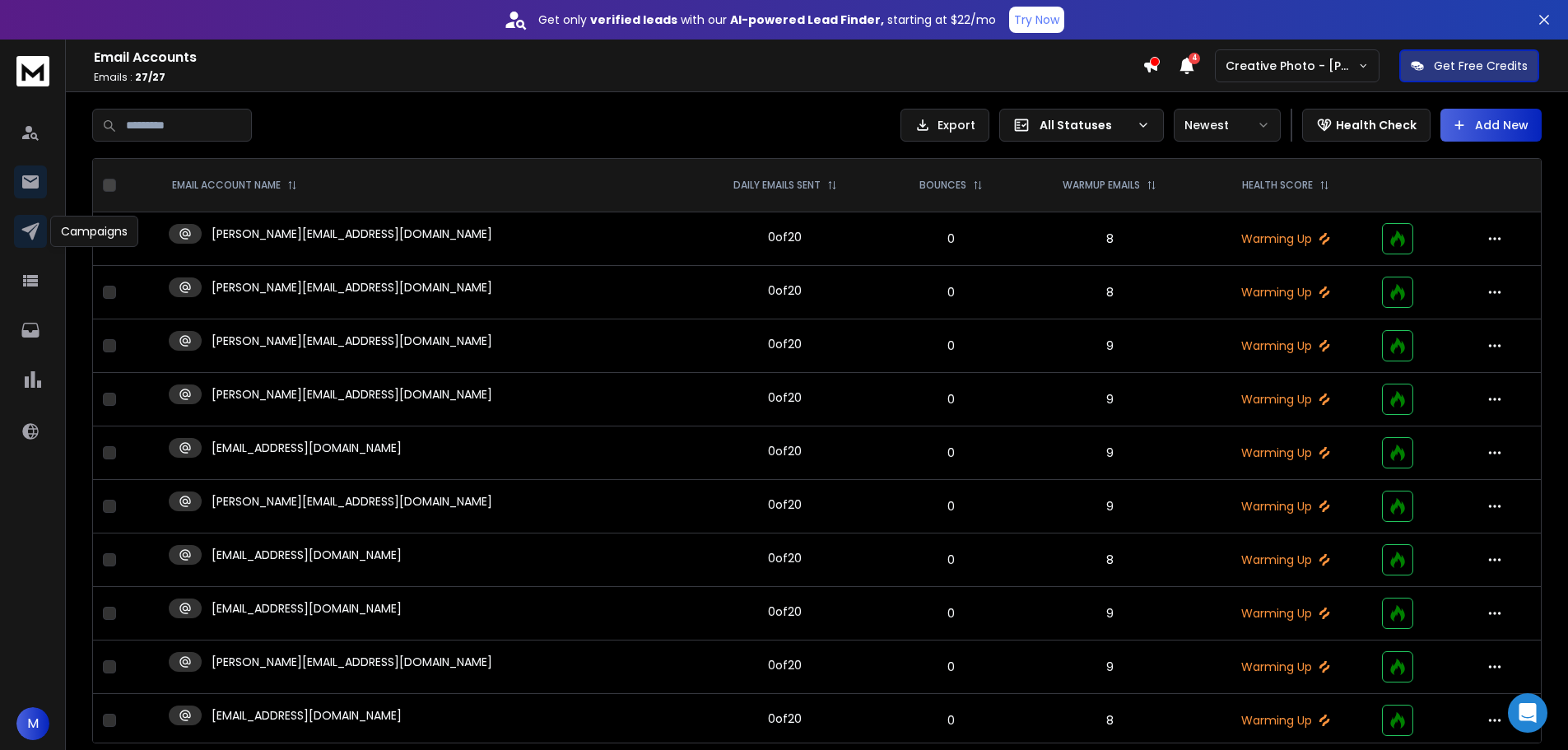
click at [34, 231] on icon at bounding box center [30, 231] width 18 height 18
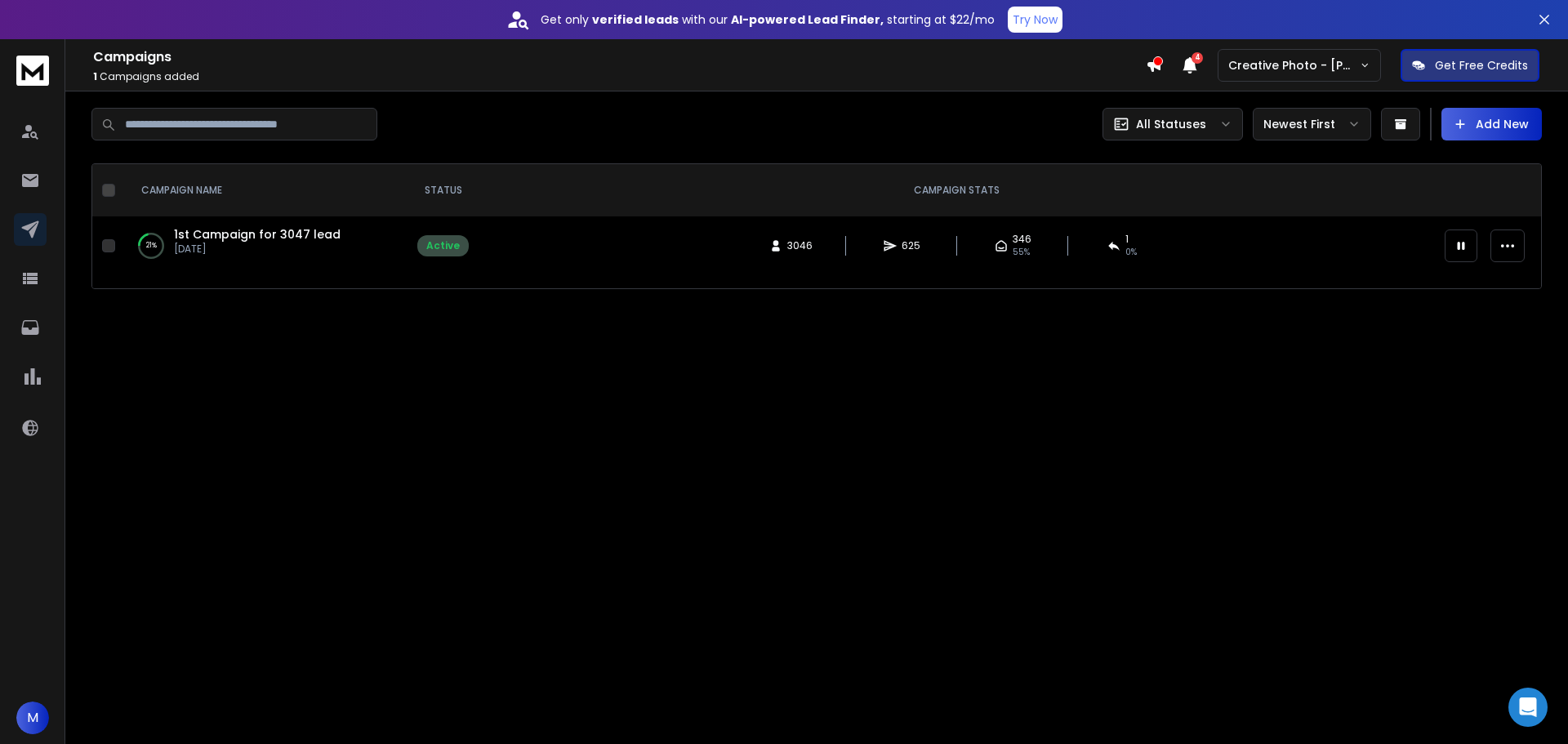
click at [218, 235] on span "1st Campaign for 3047 lead" at bounding box center [257, 235] width 166 height 17
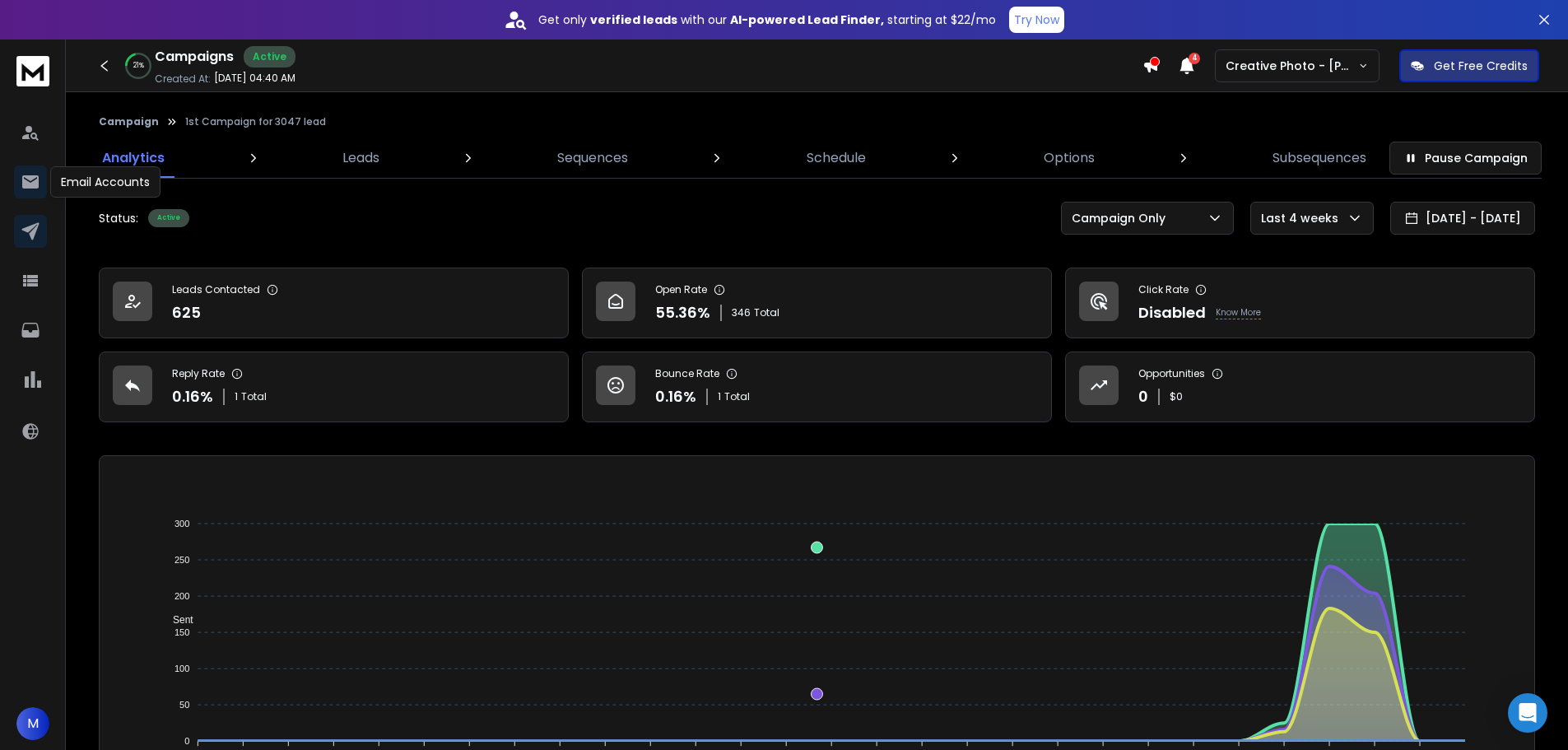
click at [27, 191] on icon at bounding box center [30, 182] width 20 height 20
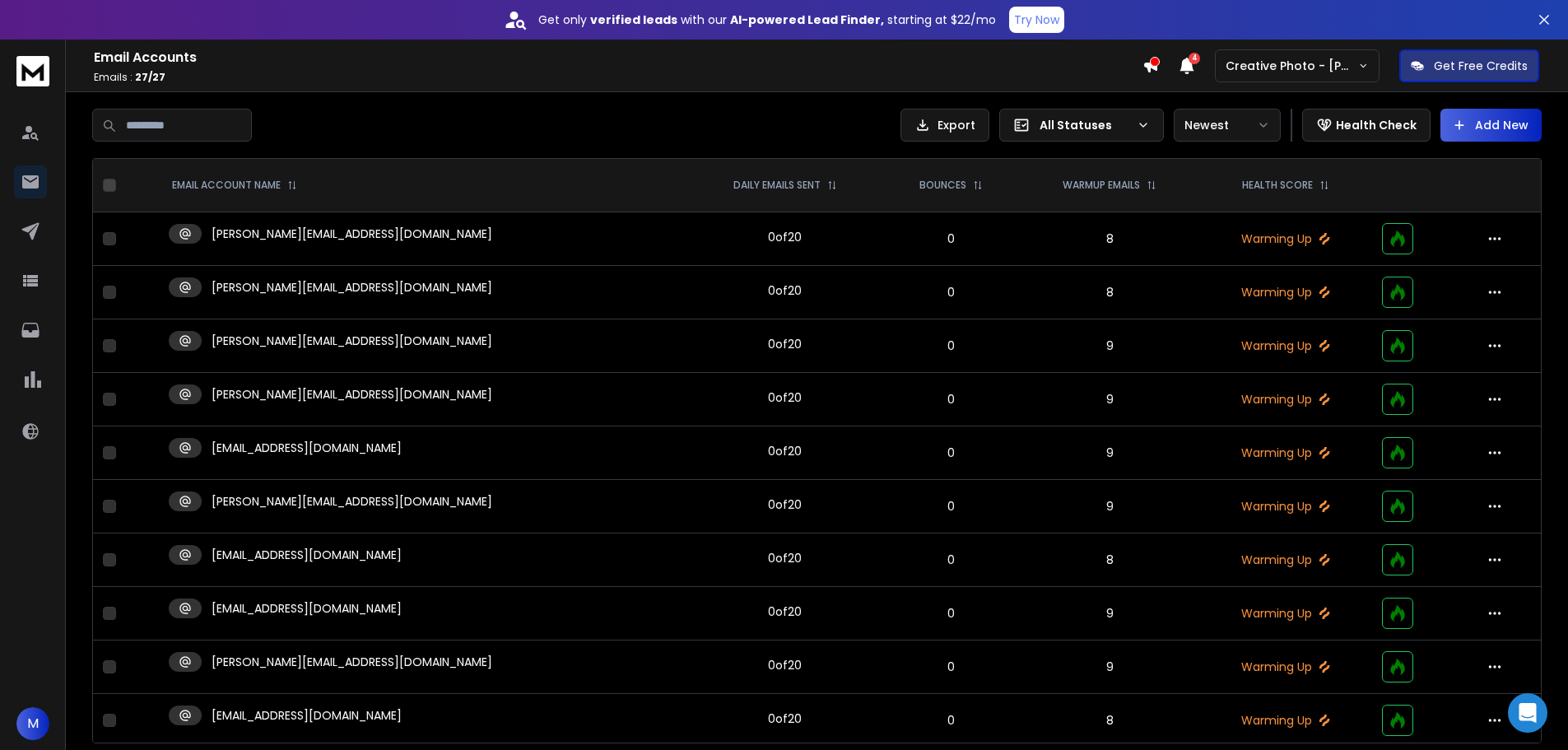
click at [110, 244] on button "button" at bounding box center [109, 239] width 13 height 13
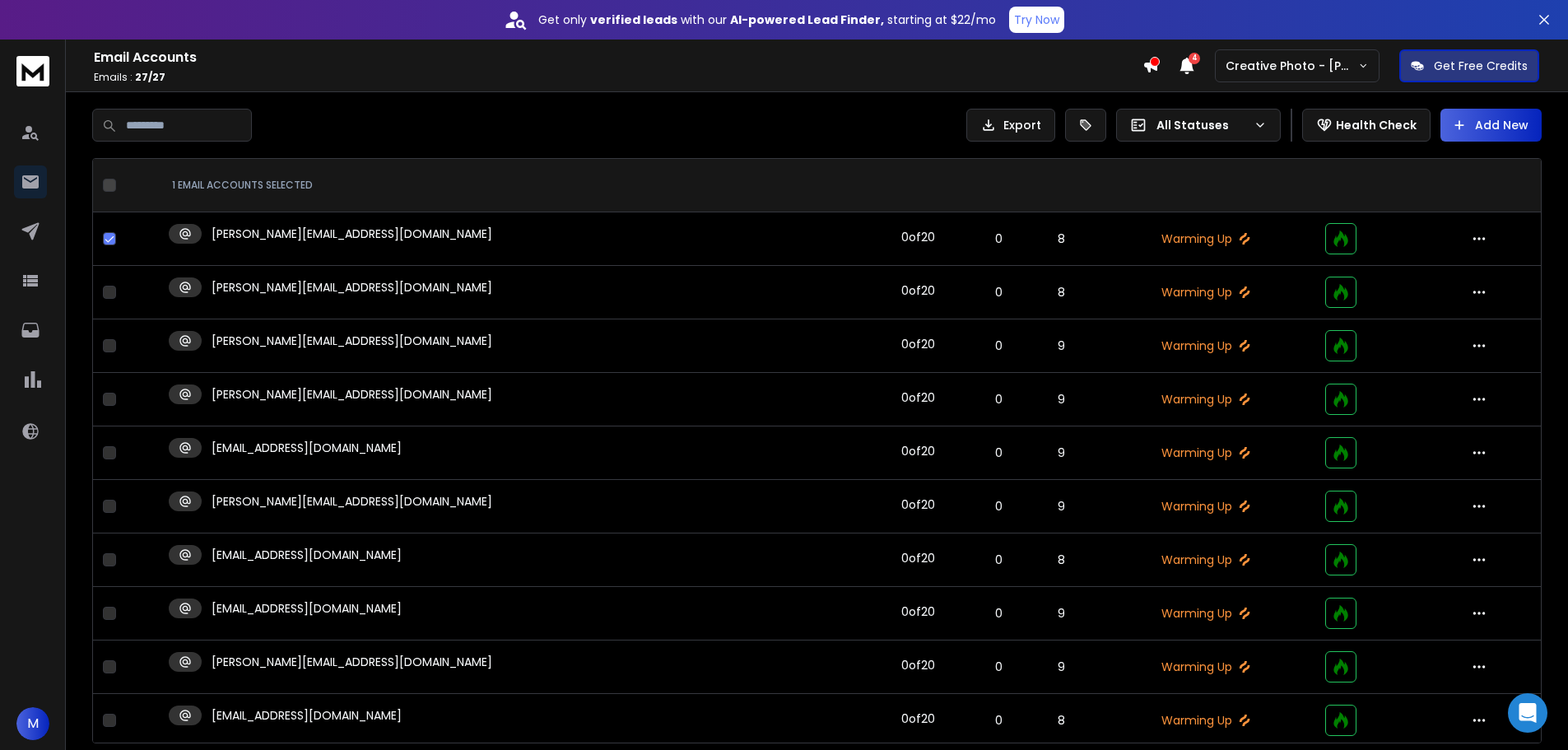
click at [110, 294] on button "button" at bounding box center [109, 293] width 13 height 13
click at [110, 342] on button "button" at bounding box center [109, 346] width 13 height 13
click at [112, 401] on button "button" at bounding box center [109, 400] width 13 height 13
click at [110, 454] on button "button" at bounding box center [109, 453] width 13 height 13
click at [109, 505] on button "button" at bounding box center [109, 507] width 13 height 13
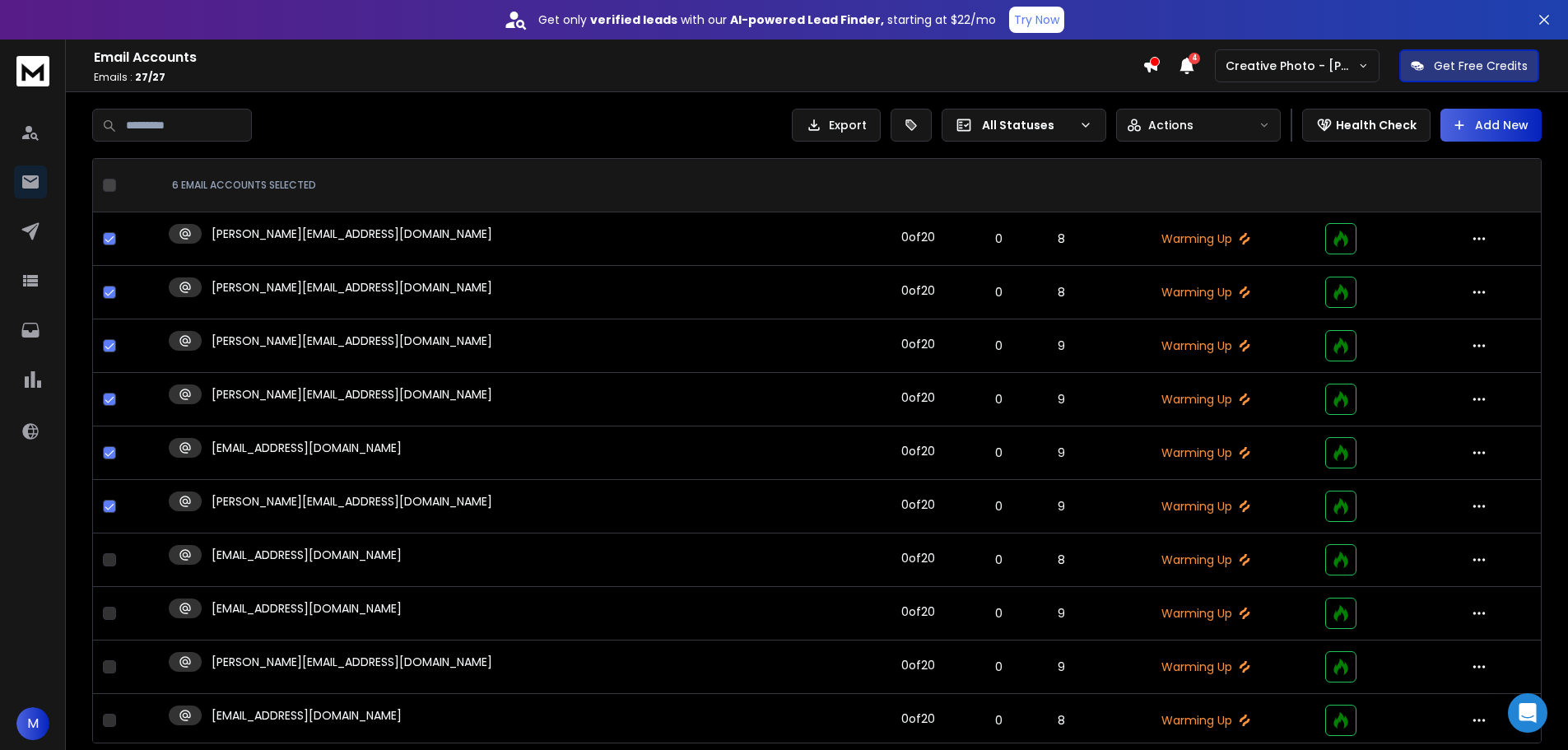
click at [110, 560] on button "button" at bounding box center [109, 560] width 13 height 13
click at [110, 607] on button "button" at bounding box center [109, 613] width 13 height 13
click at [108, 663] on button "button" at bounding box center [109, 667] width 13 height 13
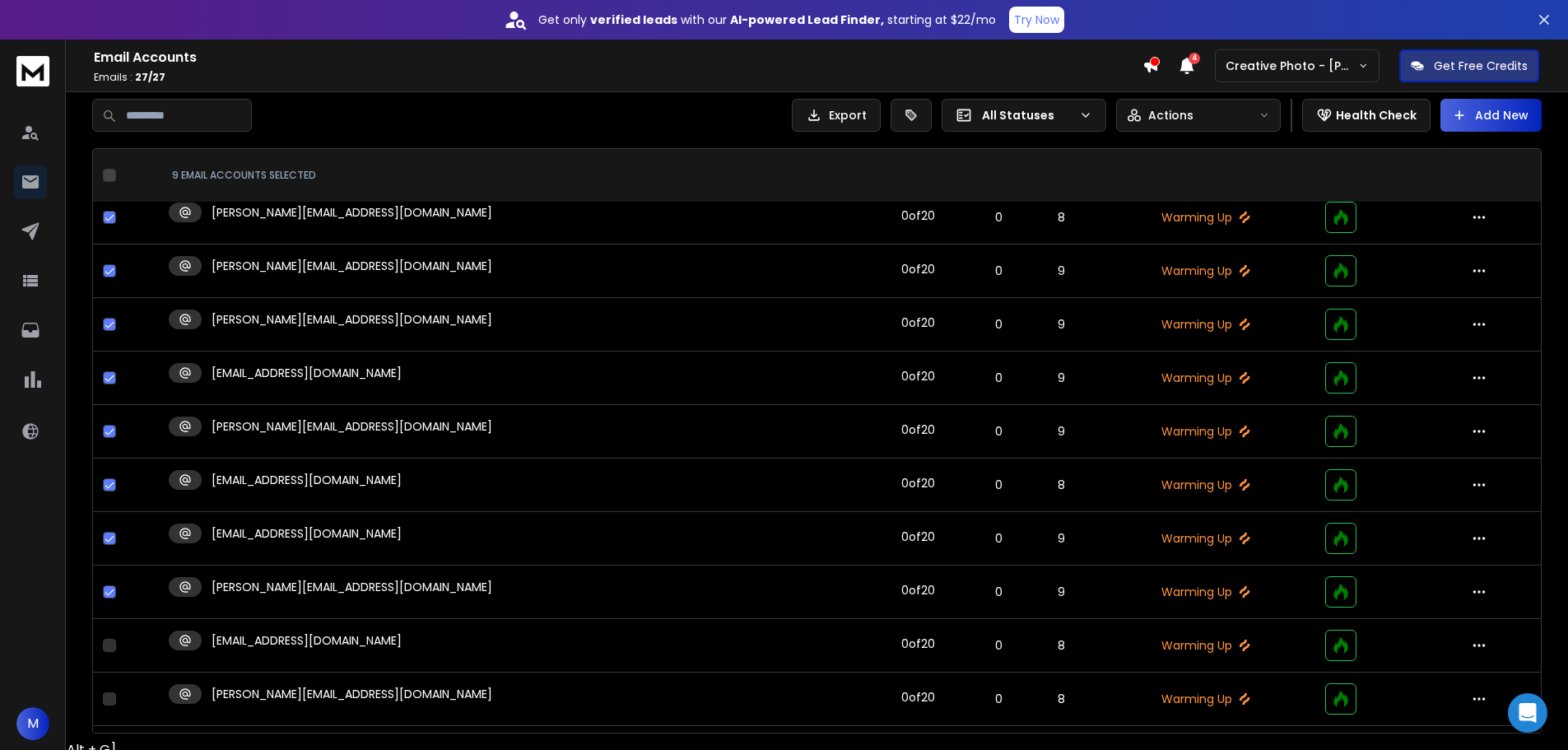
scroll to position [165, 0]
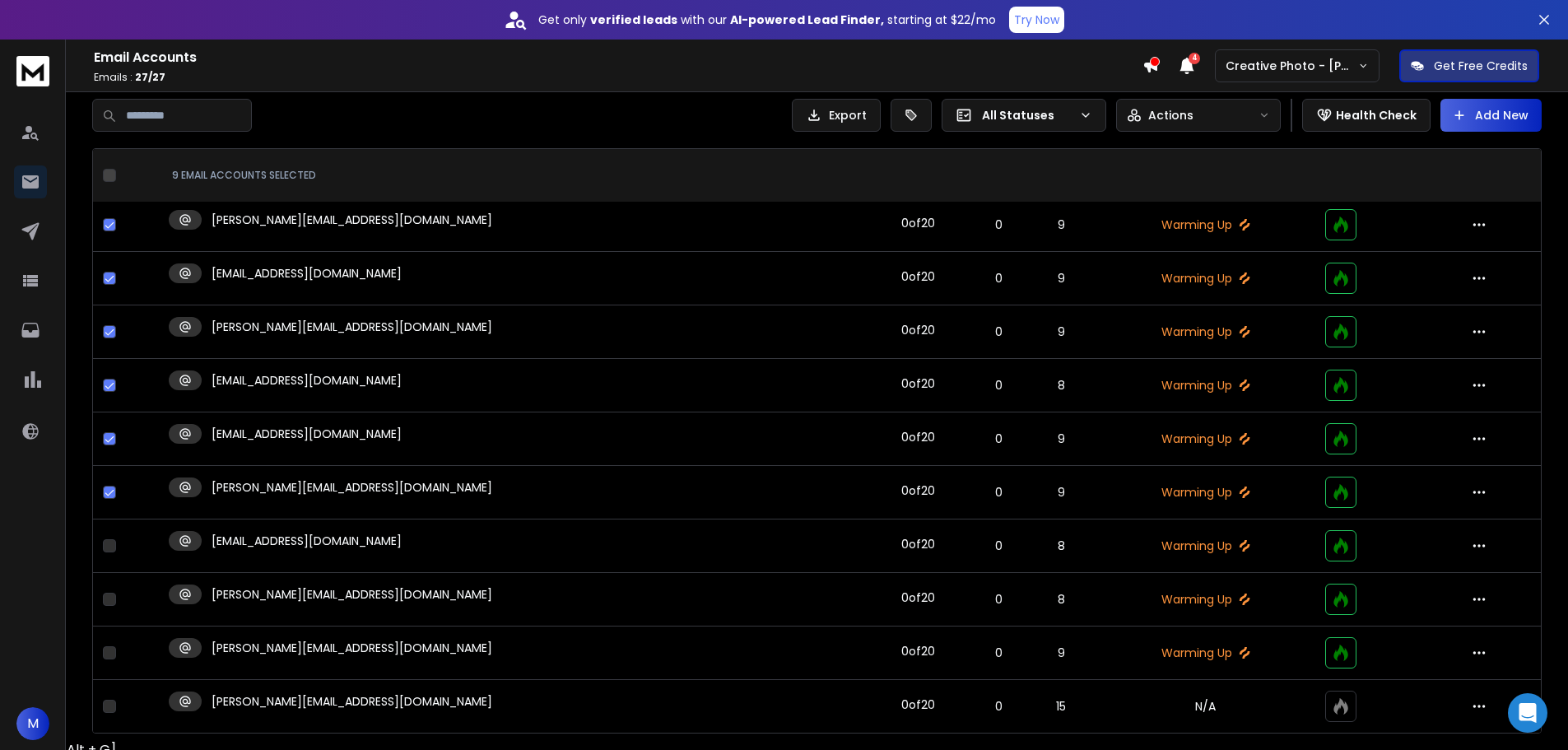
drag, startPoint x: 110, startPoint y: 550, endPoint x: 106, endPoint y: 604, distance: 54.1
click at [110, 550] on button "button" at bounding box center [109, 546] width 13 height 13
click at [110, 604] on button "button" at bounding box center [109, 599] width 13 height 13
click at [111, 649] on button "button" at bounding box center [109, 653] width 13 height 13
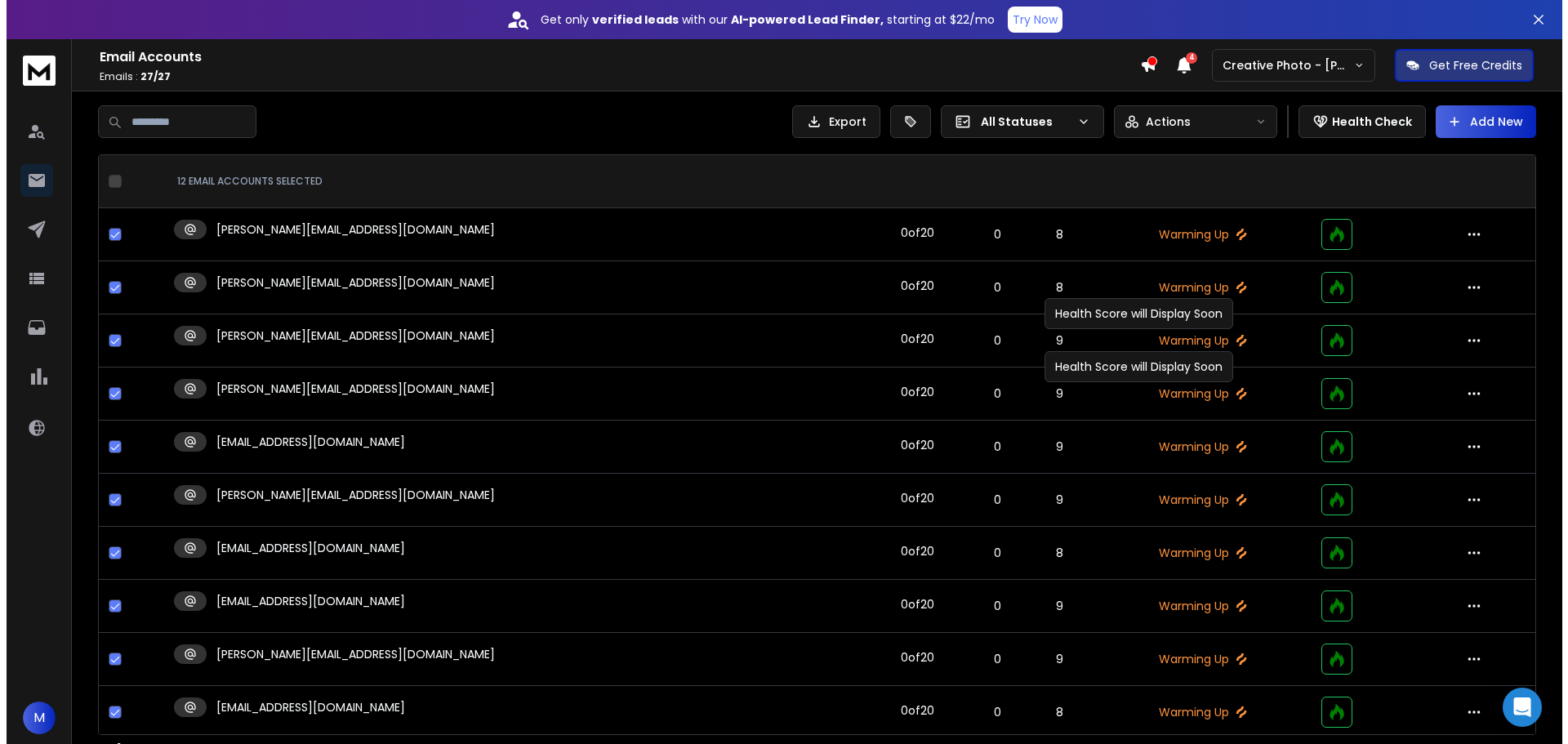
scroll to position [0, 0]
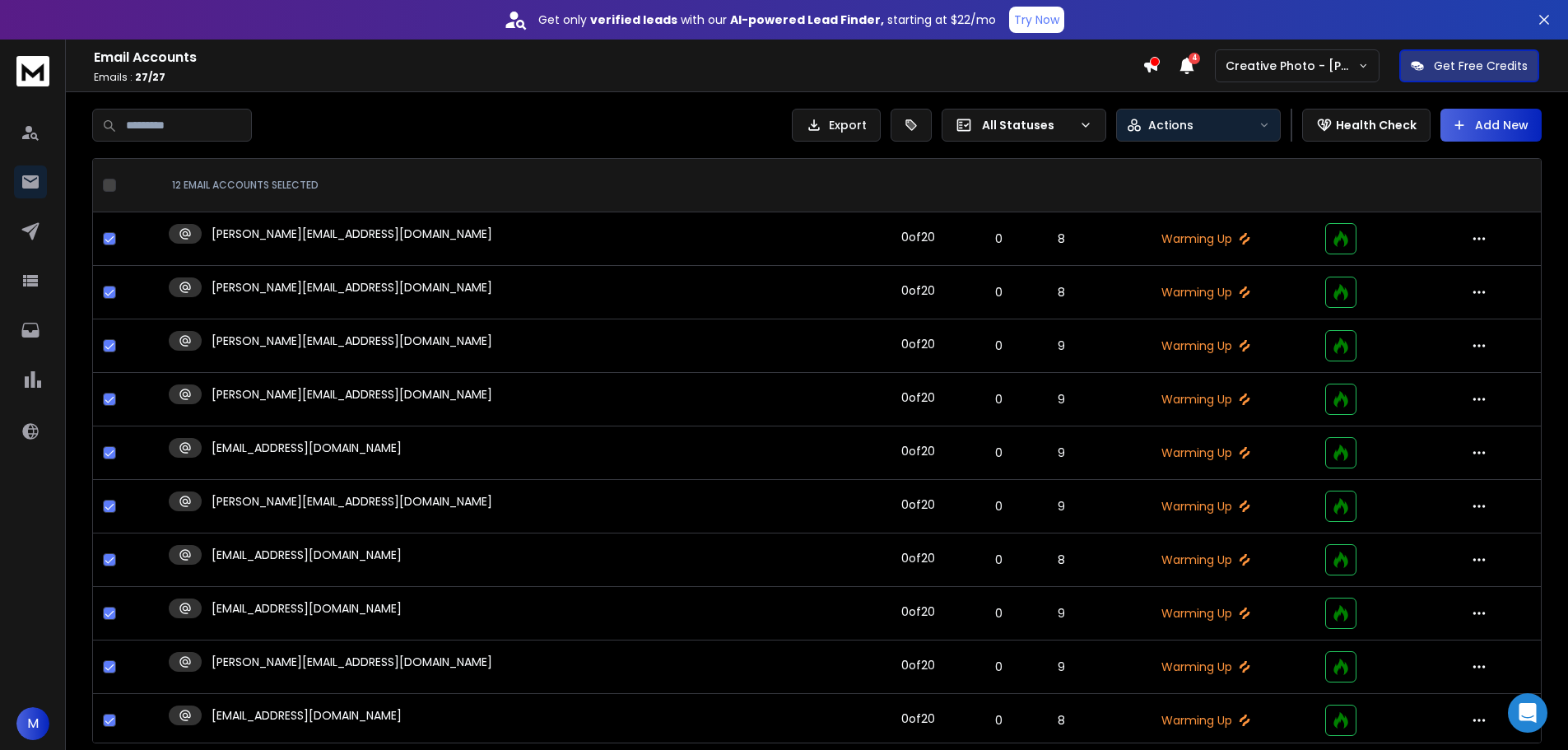
click at [1223, 124] on div "Actions" at bounding box center [1189, 126] width 125 height 17
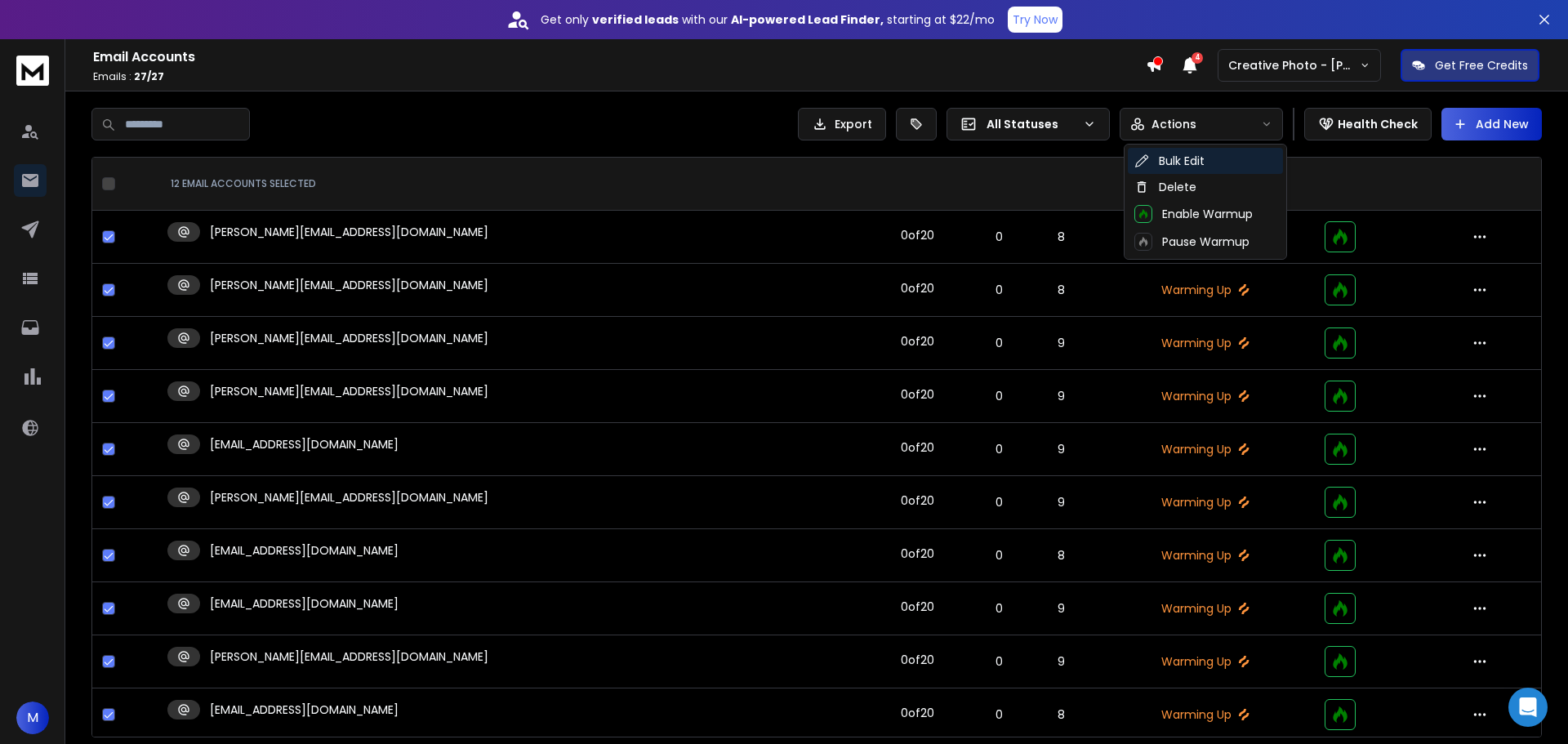
click at [1197, 165] on div "Bulk Edit" at bounding box center [1170, 161] width 70 height 17
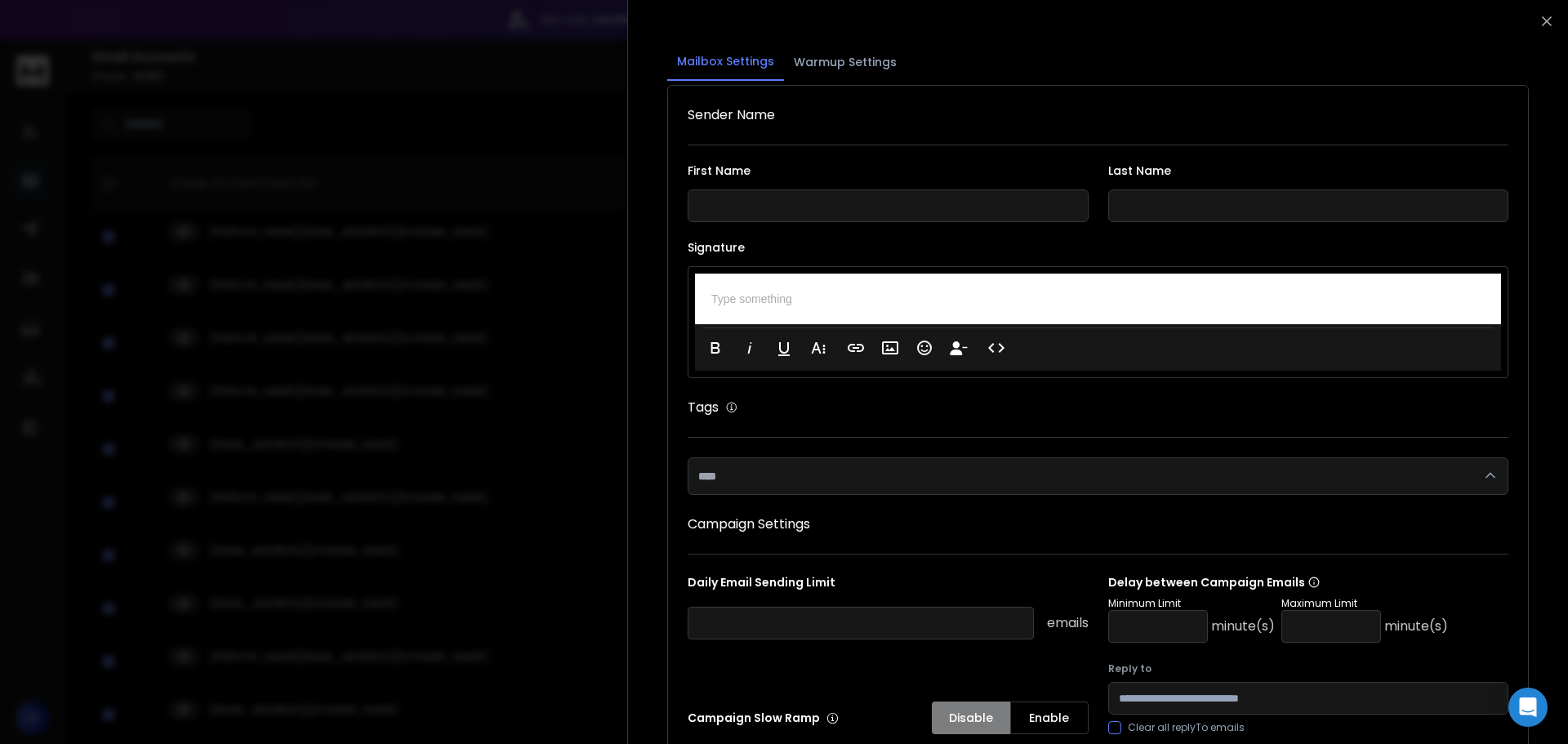
click at [843, 63] on button "Warmup Settings" at bounding box center [845, 62] width 123 height 36
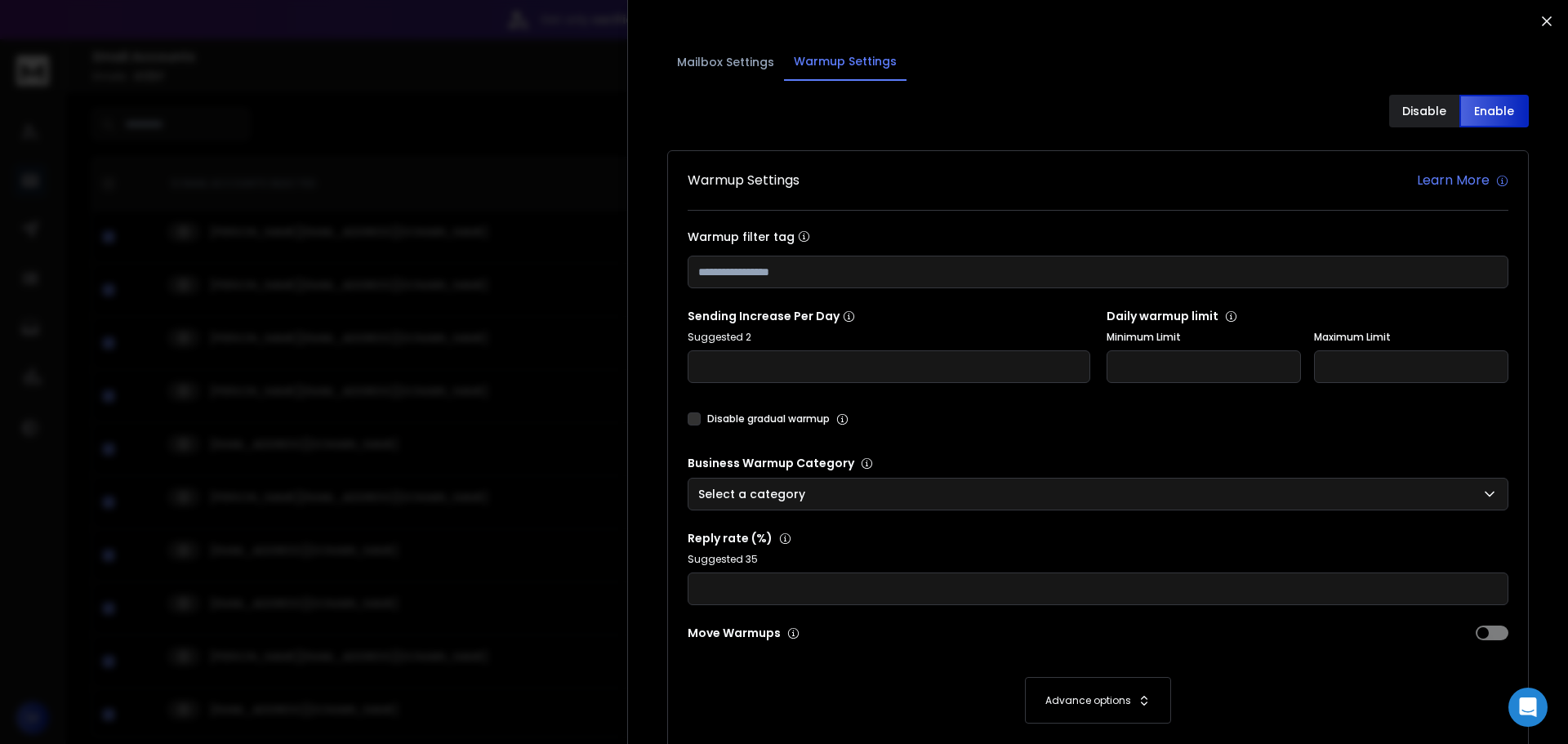
click at [1545, 19] on icon "button" at bounding box center [1547, 21] width 8 height 8
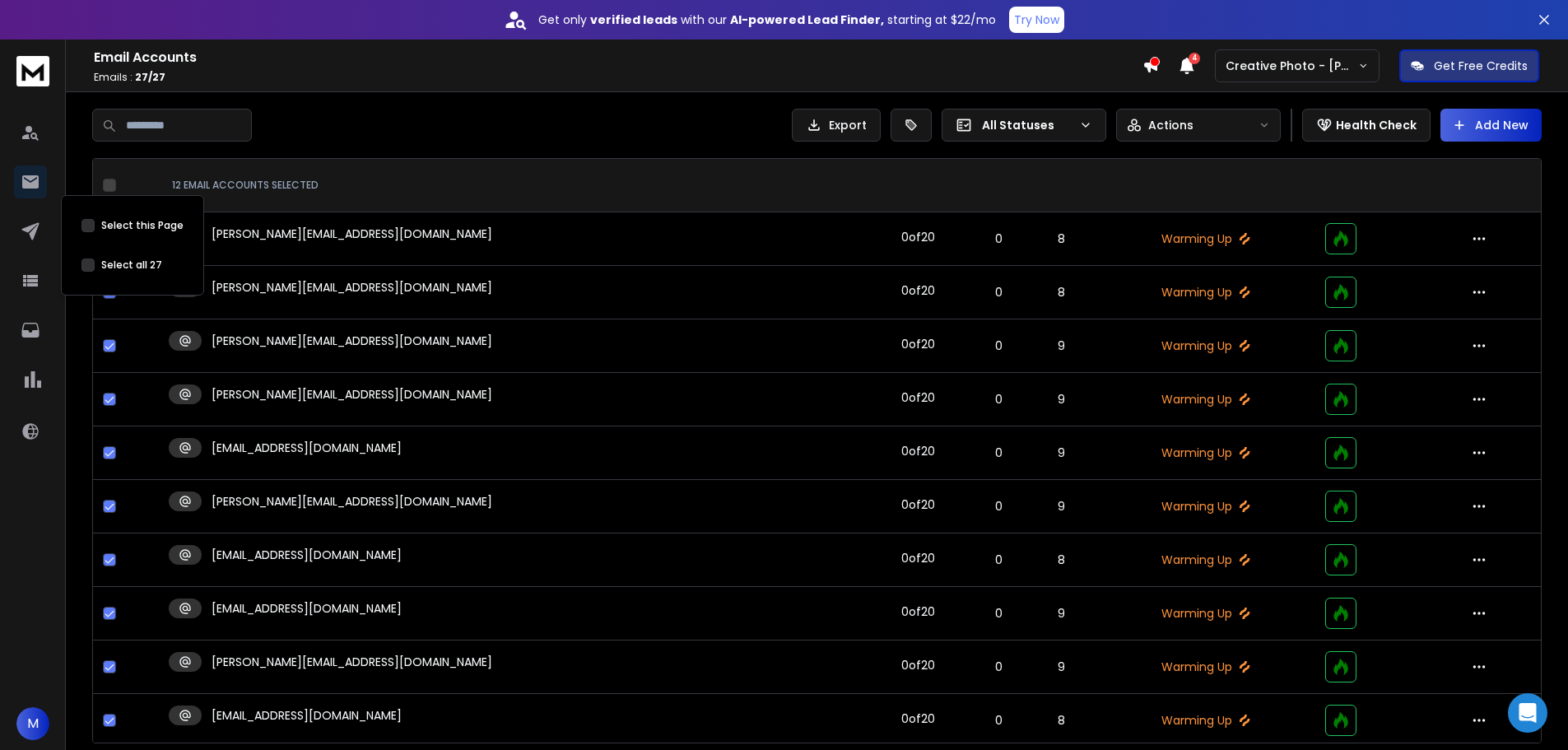
click at [114, 189] on button "Select this Page" at bounding box center [109, 185] width 13 height 13
click at [111, 188] on button "Select this Page" at bounding box center [109, 185] width 13 height 13
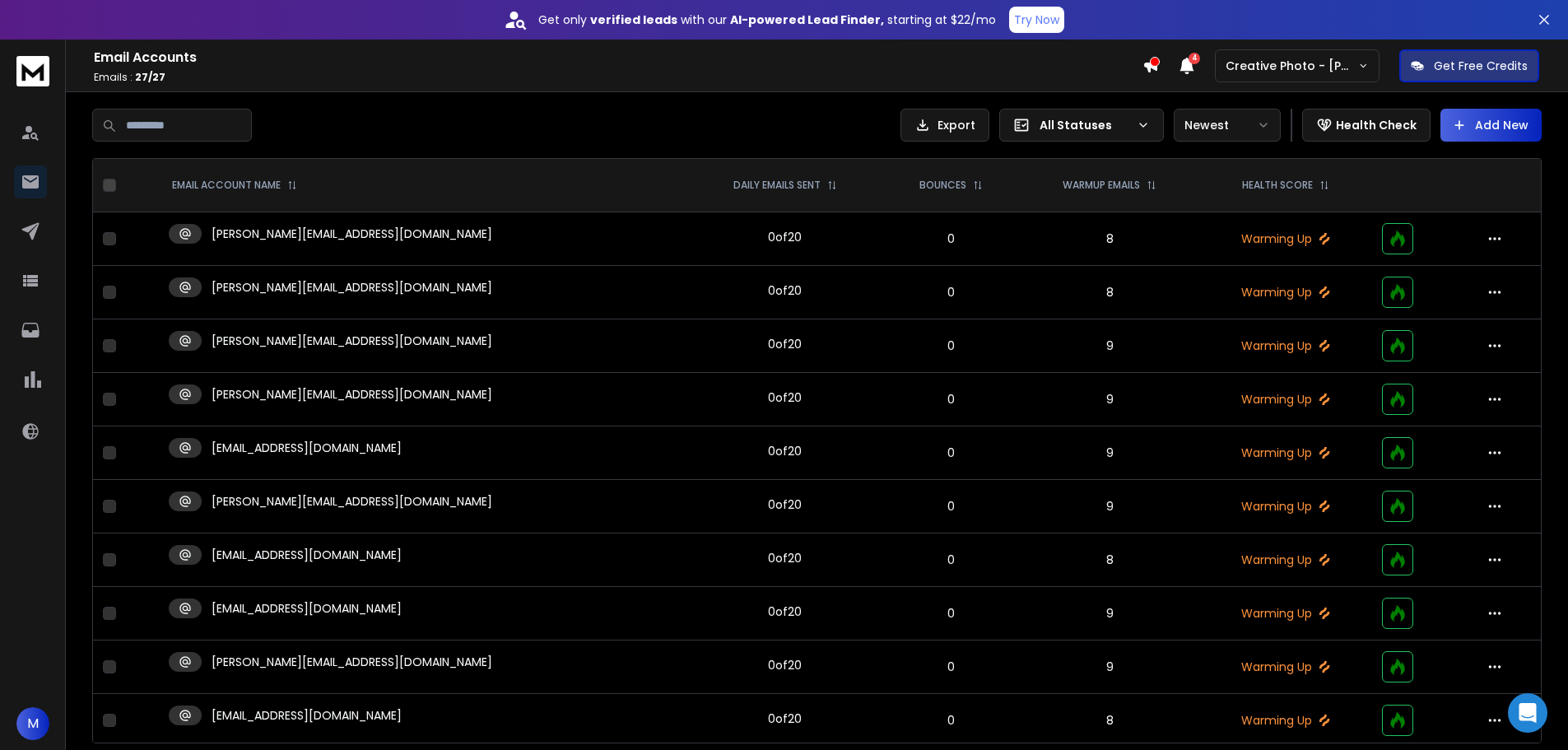
click at [1467, 240] on button at bounding box center [1494, 239] width 73 height 28
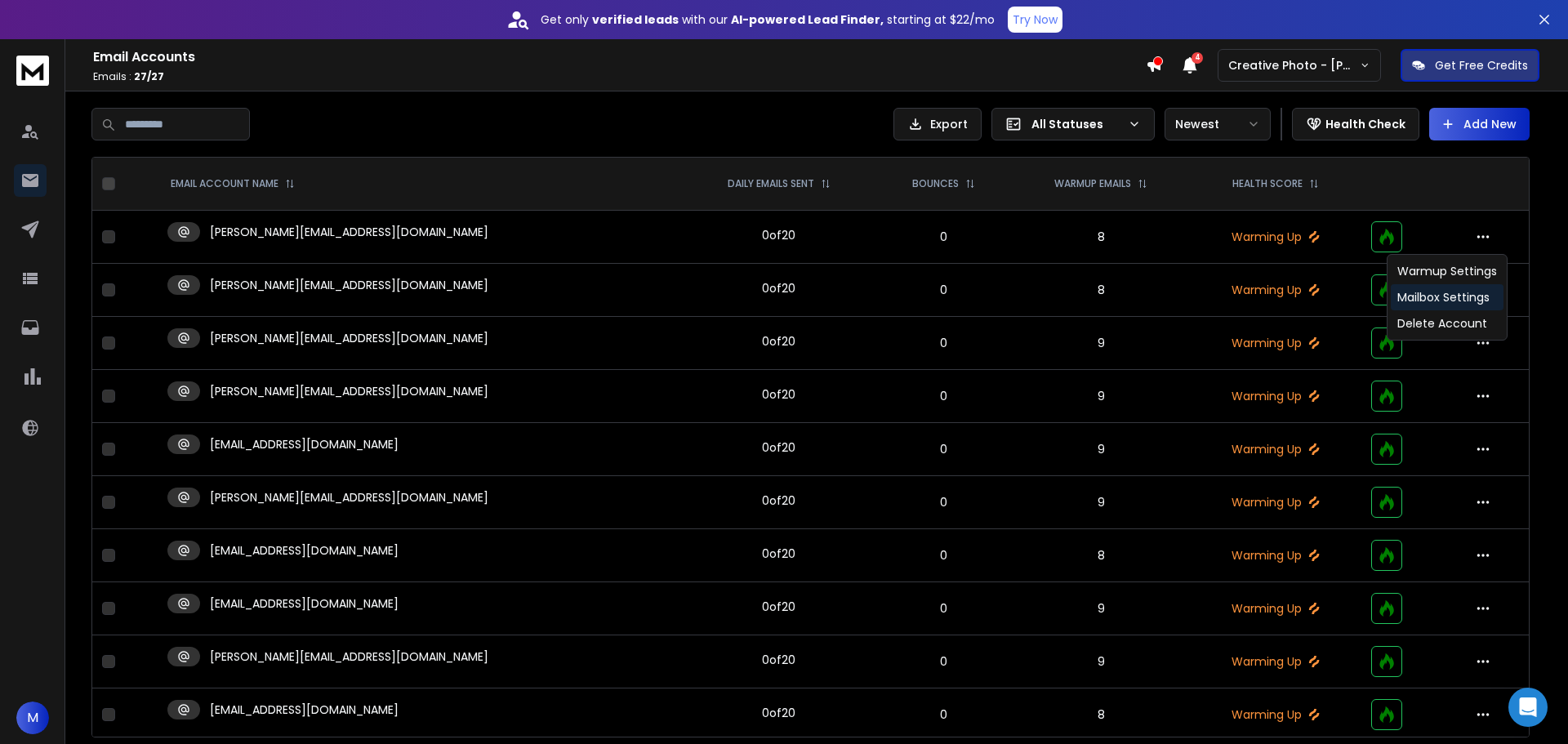
click at [1428, 301] on div "Mailbox Settings" at bounding box center [1447, 298] width 113 height 26
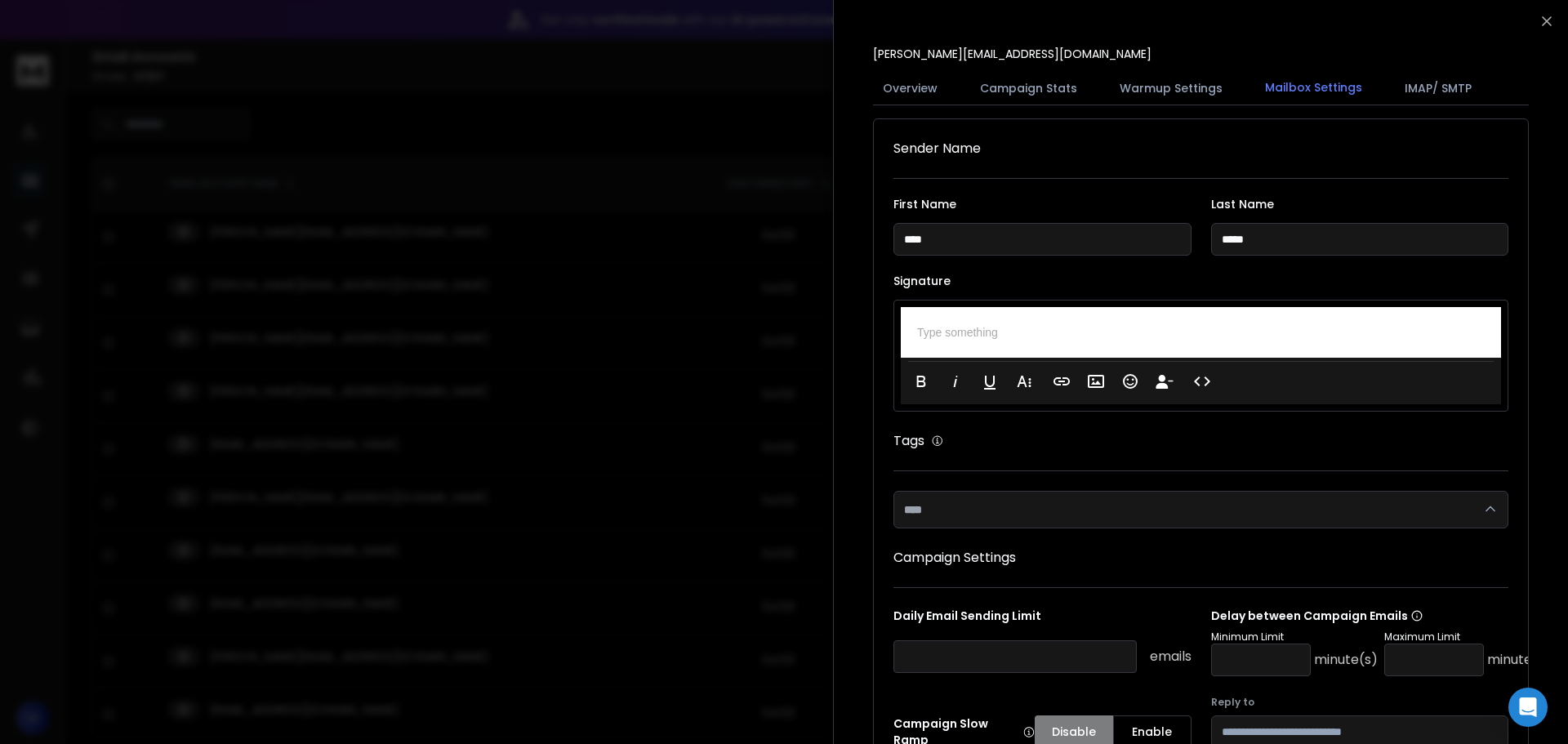
click at [1158, 84] on button "Warmup Settings" at bounding box center [1171, 88] width 123 height 36
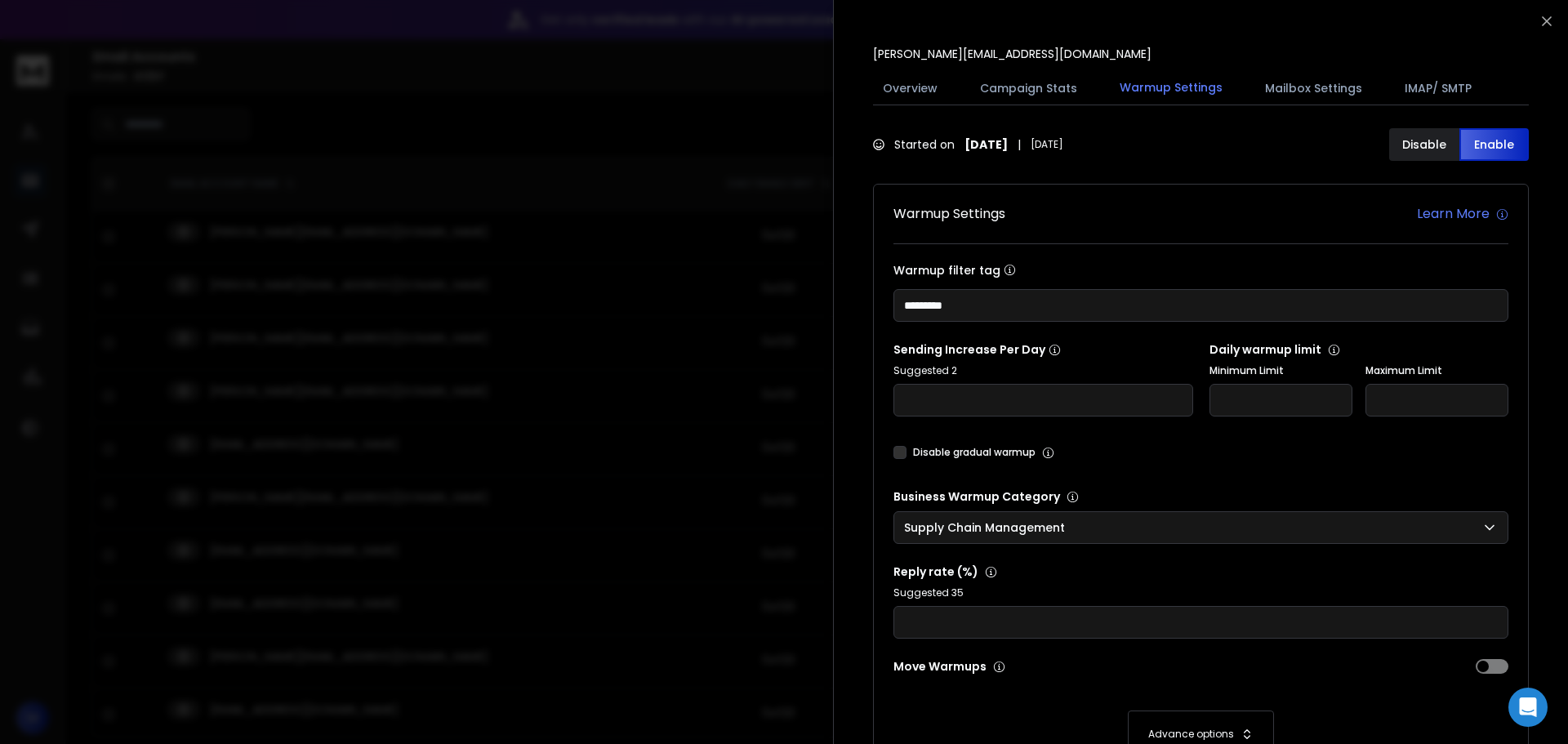
click at [1322, 86] on button "Mailbox Settings" at bounding box center [1314, 88] width 116 height 36
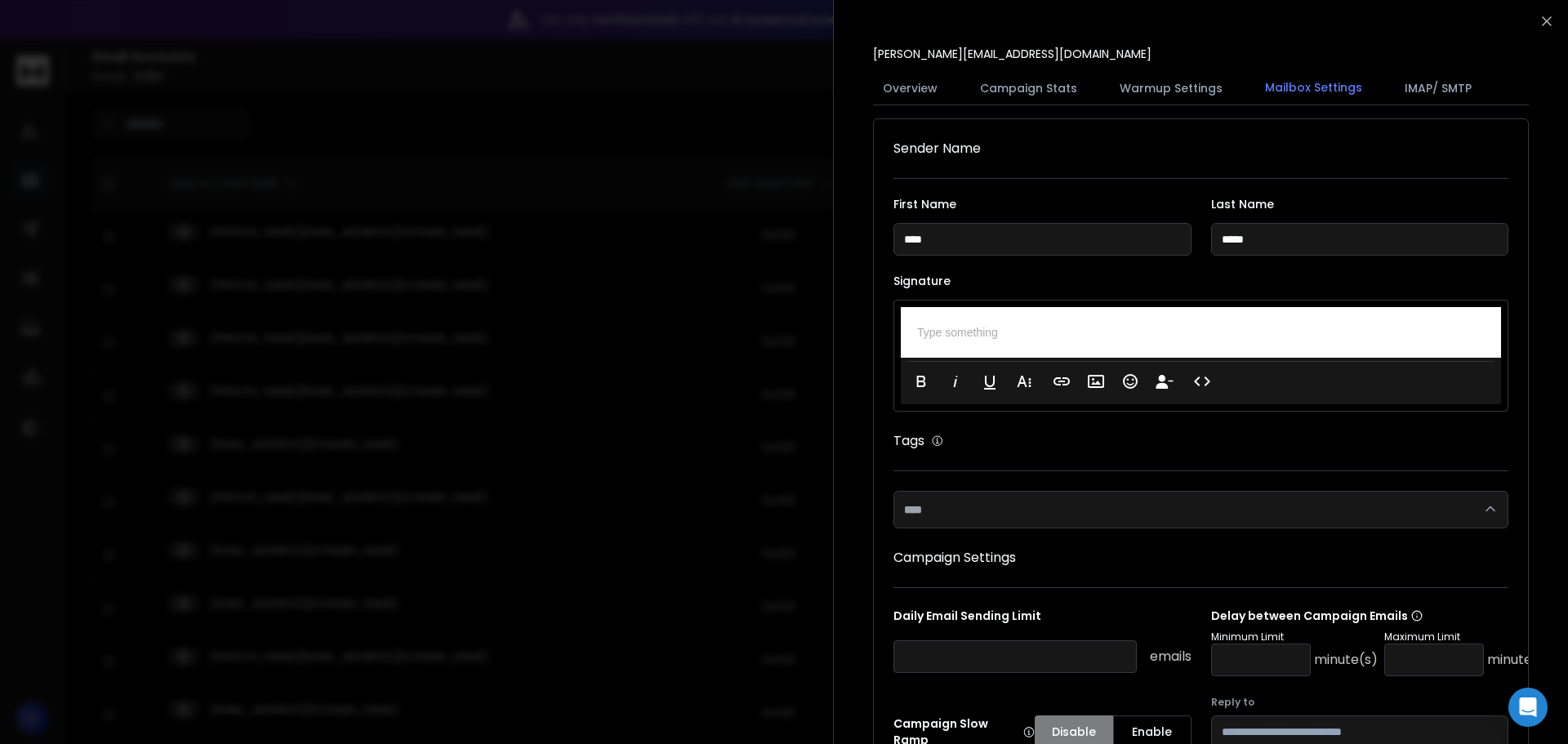
click at [1160, 88] on button "Warmup Settings" at bounding box center [1171, 88] width 123 height 36
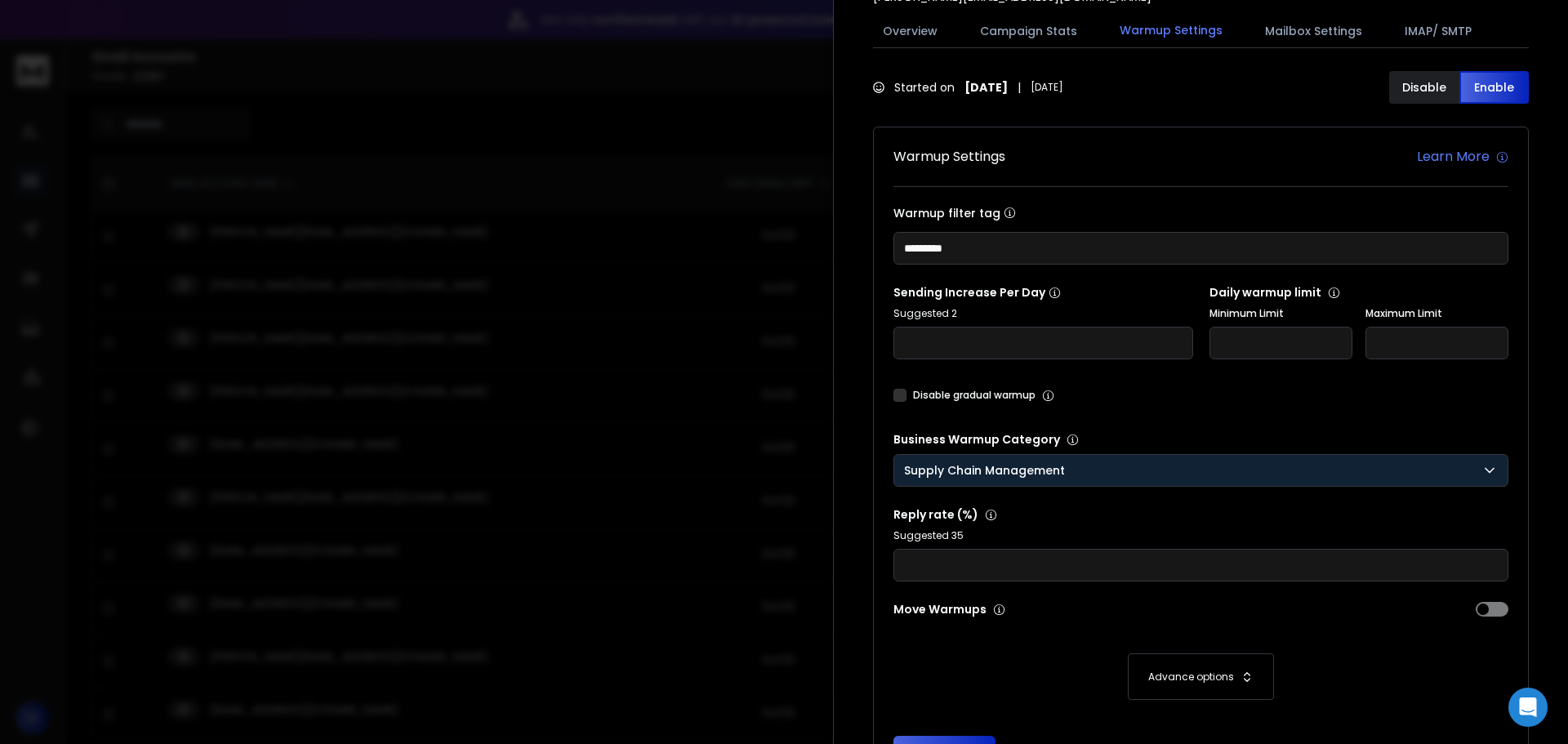
scroll to position [148, 0]
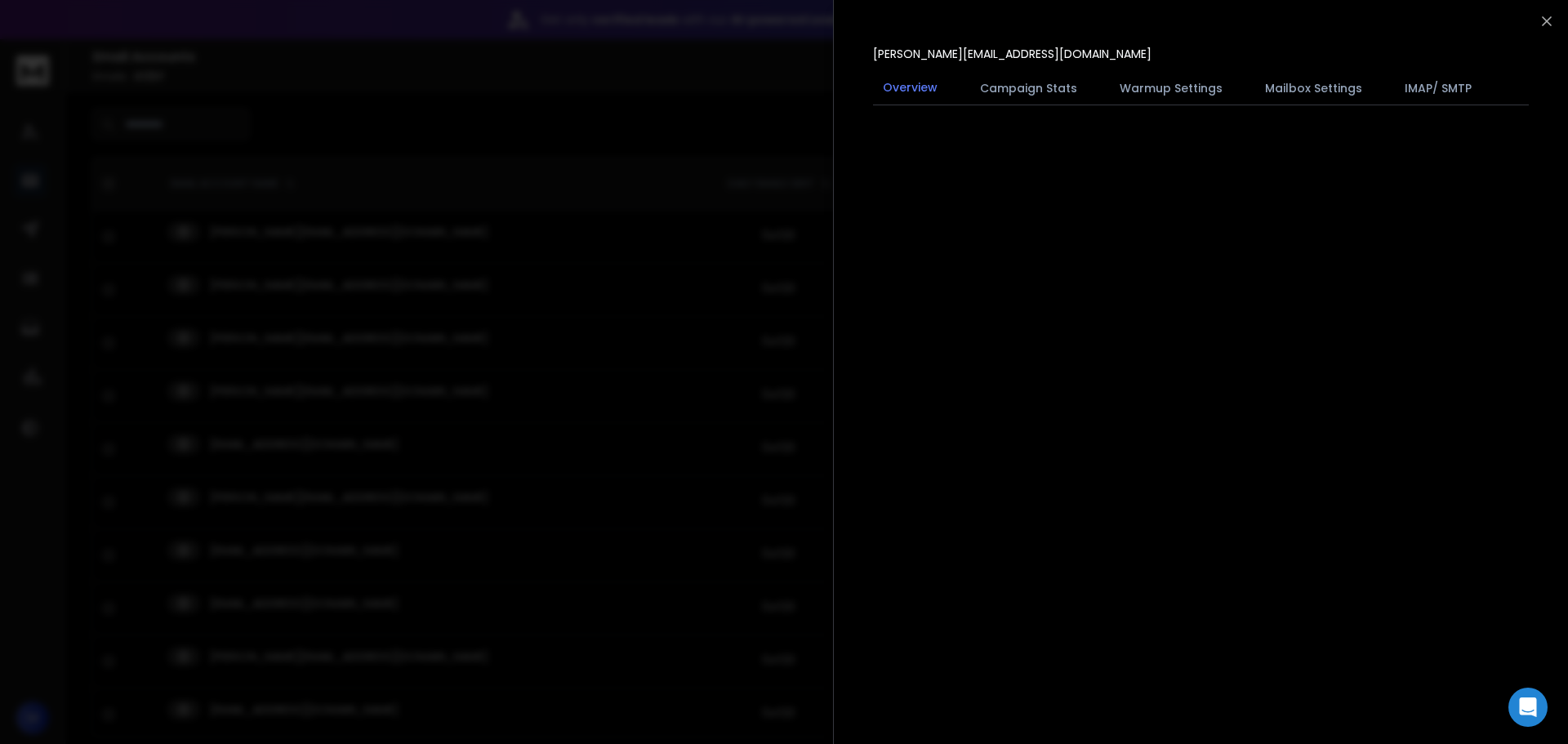
click at [724, 243] on div at bounding box center [784, 372] width 1568 height 744
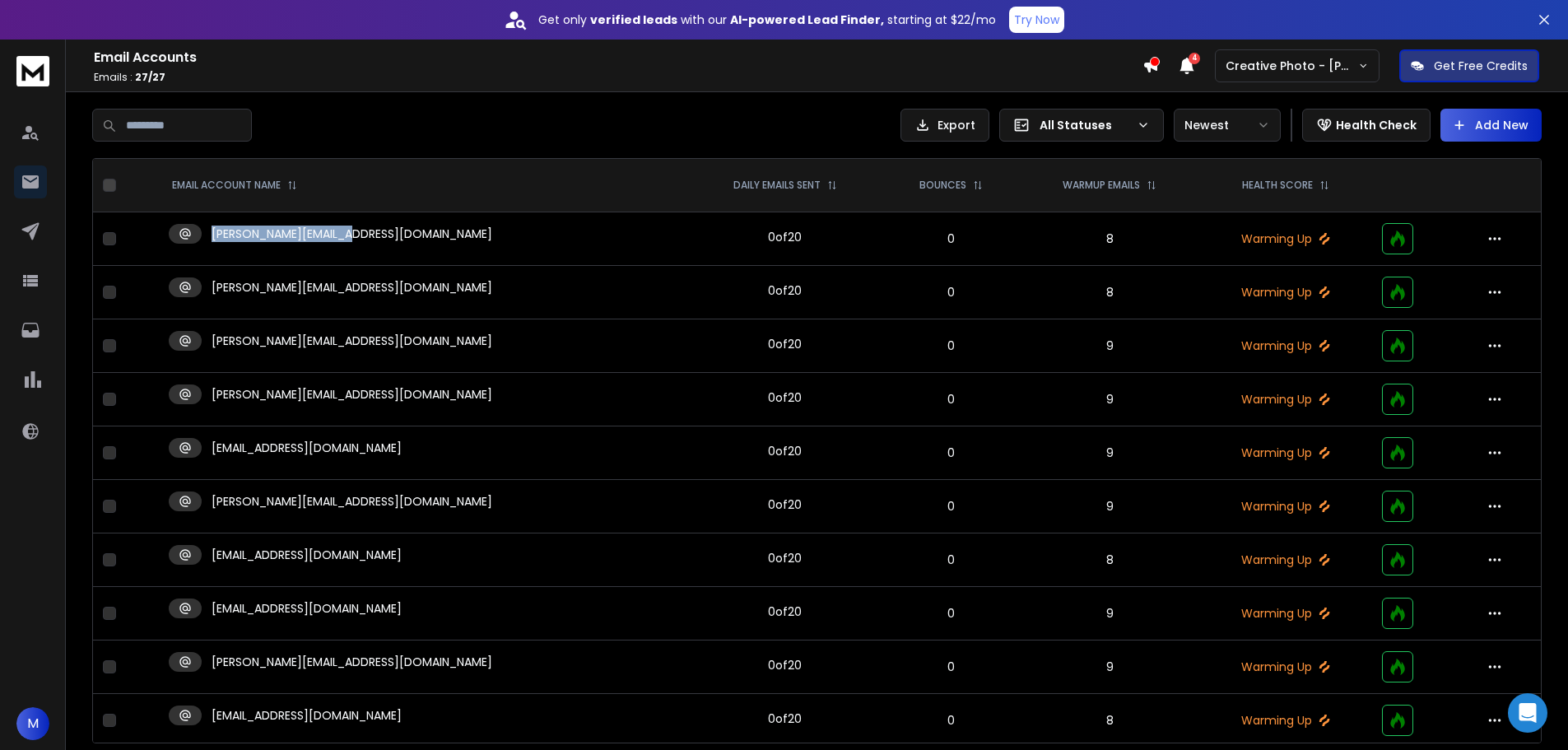
drag, startPoint x: 358, startPoint y: 235, endPoint x: 205, endPoint y: 239, distance: 153.1
click at [205, 239] on div "[PERSON_NAME][EMAIL_ADDRESS][DOMAIN_NAME]" at bounding box center [423, 233] width 508 height 20
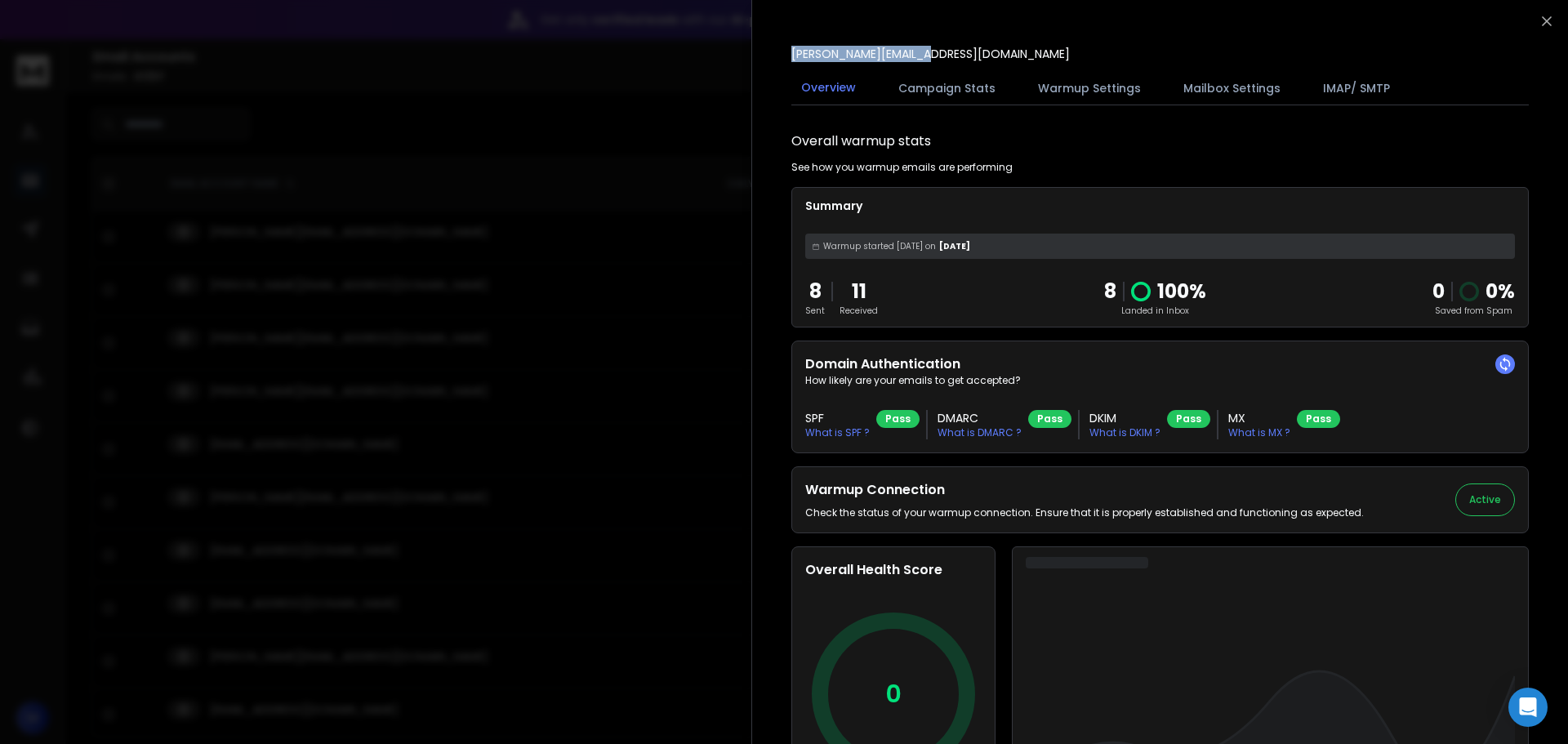
drag, startPoint x: 784, startPoint y: 54, endPoint x: 978, endPoint y: 57, distance: 194.0
click at [978, 57] on div "[PERSON_NAME][EMAIL_ADDRESS][DOMAIN_NAME] Overview Campaign Stats Warmup Settin…" at bounding box center [1160, 643] width 777 height 1249
copy p "[PERSON_NAME][EMAIL_ADDRESS][DOMAIN_NAME]"
